Goal: Task Accomplishment & Management: Use online tool/utility

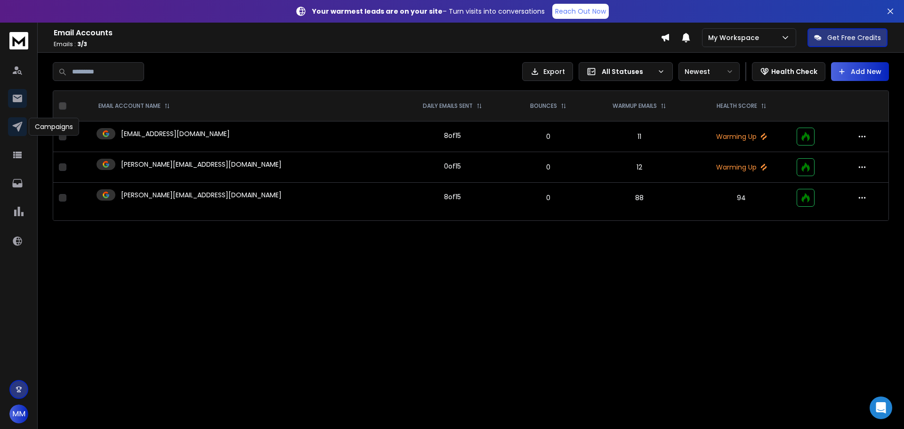
click at [17, 124] on icon at bounding box center [17, 127] width 10 height 10
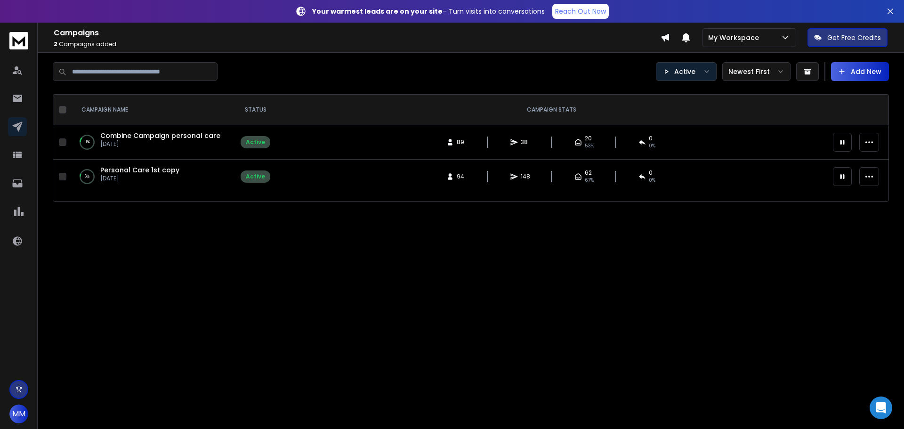
click at [709, 70] on icon "button" at bounding box center [707, 72] width 8 height 8
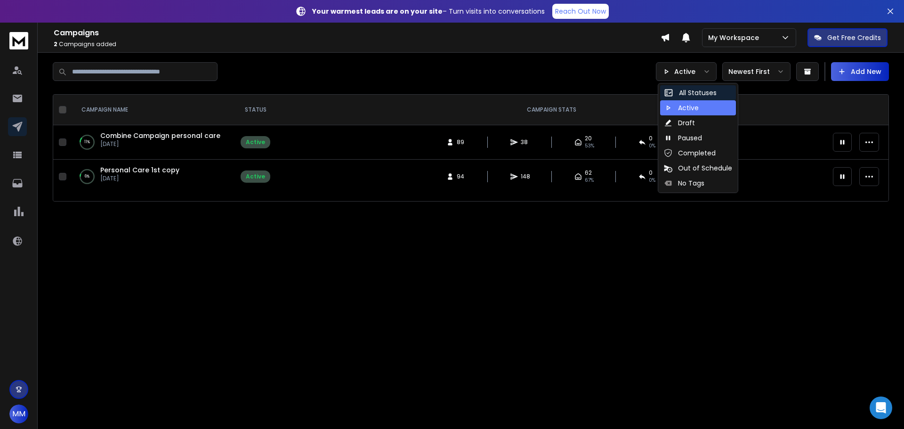
drag, startPoint x: 709, startPoint y: 70, endPoint x: 696, endPoint y: 89, distance: 23.4
click at [696, 89] on body "Your warmest leads are on your site – Turn visits into conversations Reach Out …" at bounding box center [452, 214] width 904 height 429
click at [694, 90] on div "All Statuses" at bounding box center [690, 92] width 53 height 9
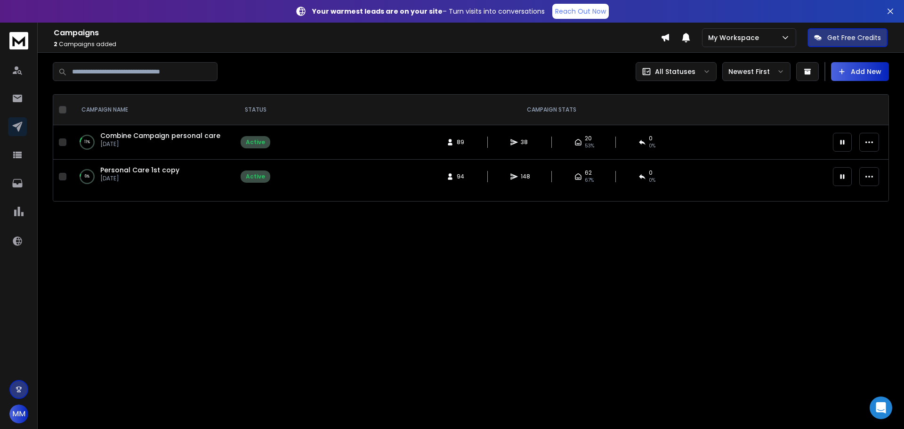
click at [164, 177] on p "[DATE]" at bounding box center [139, 179] width 79 height 8
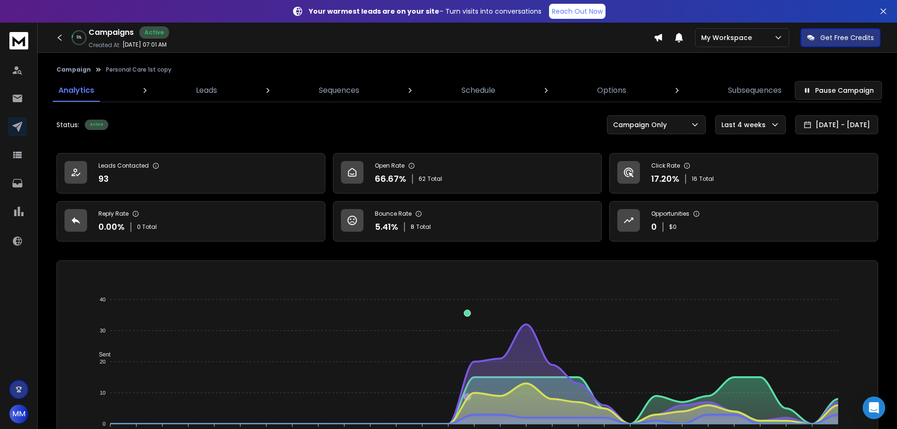
scroll to position [222, 0]
